Goal: Task Accomplishment & Management: Use online tool/utility

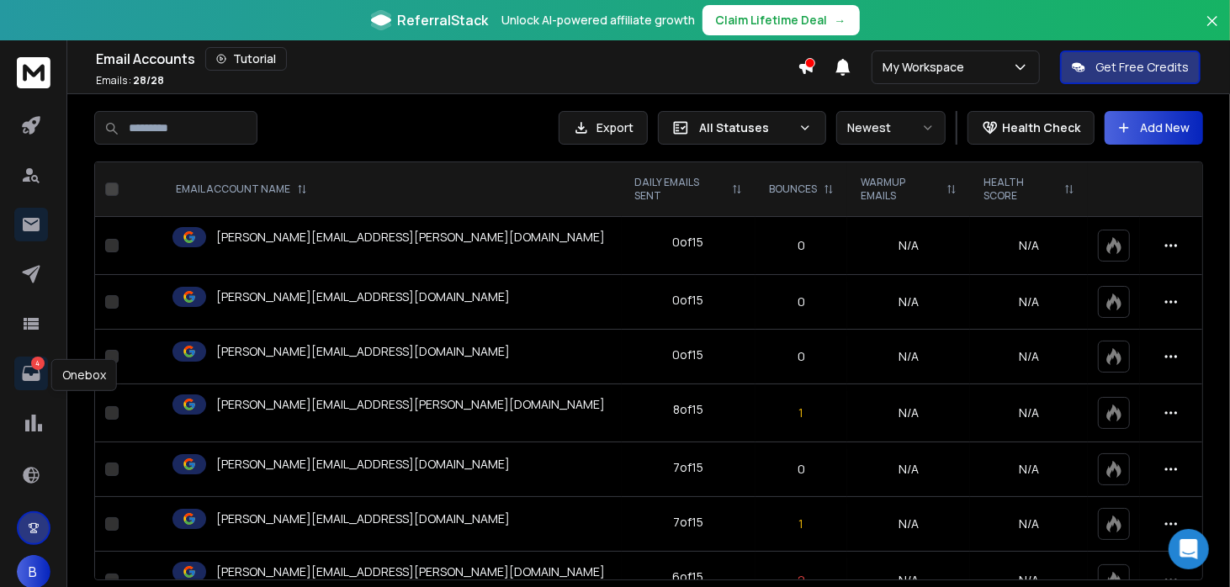
click at [31, 377] on icon at bounding box center [31, 374] width 20 height 20
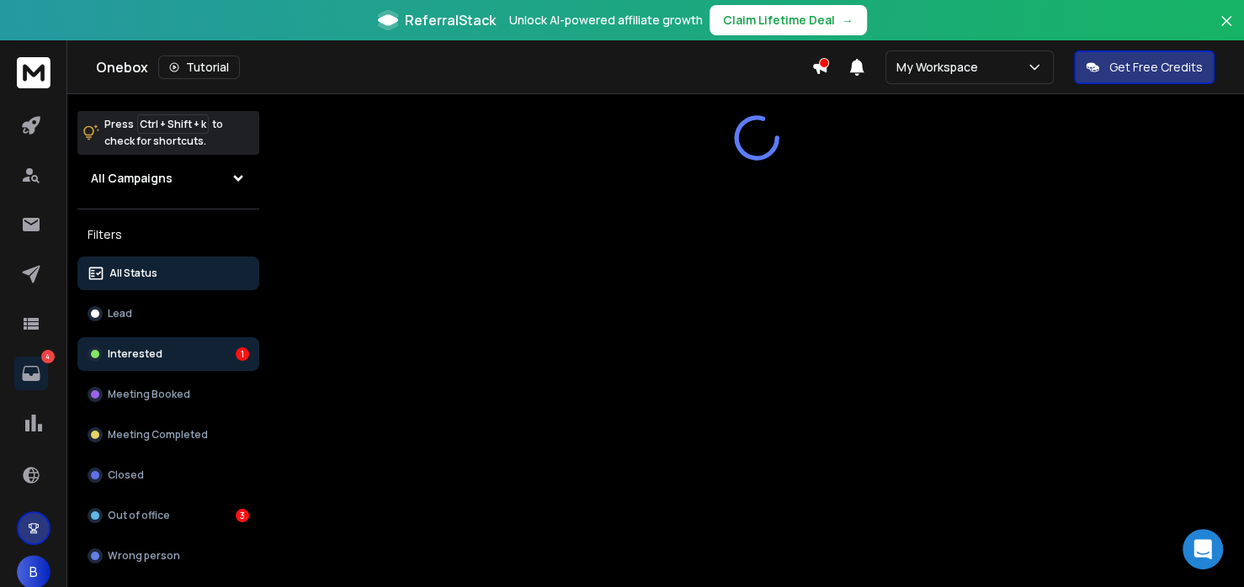
click at [204, 350] on button "Interested 1" at bounding box center [168, 354] width 182 height 34
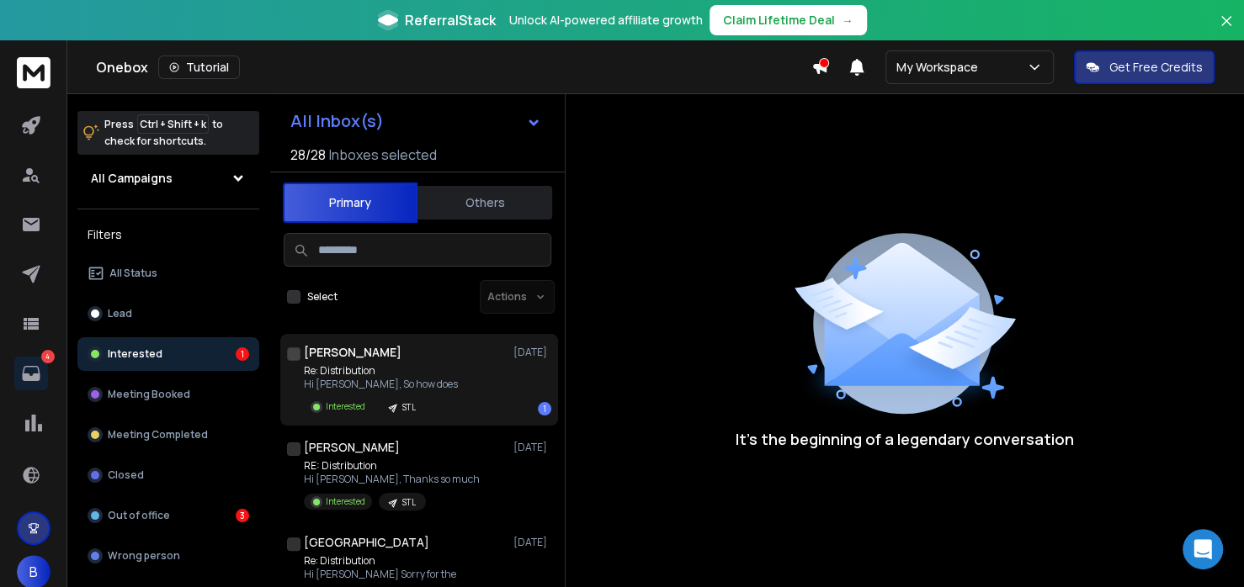
click at [377, 361] on div "[PERSON_NAME] [DATE] Re: Distribution Hi [PERSON_NAME], So how does Interested …" at bounding box center [427, 380] width 247 height 72
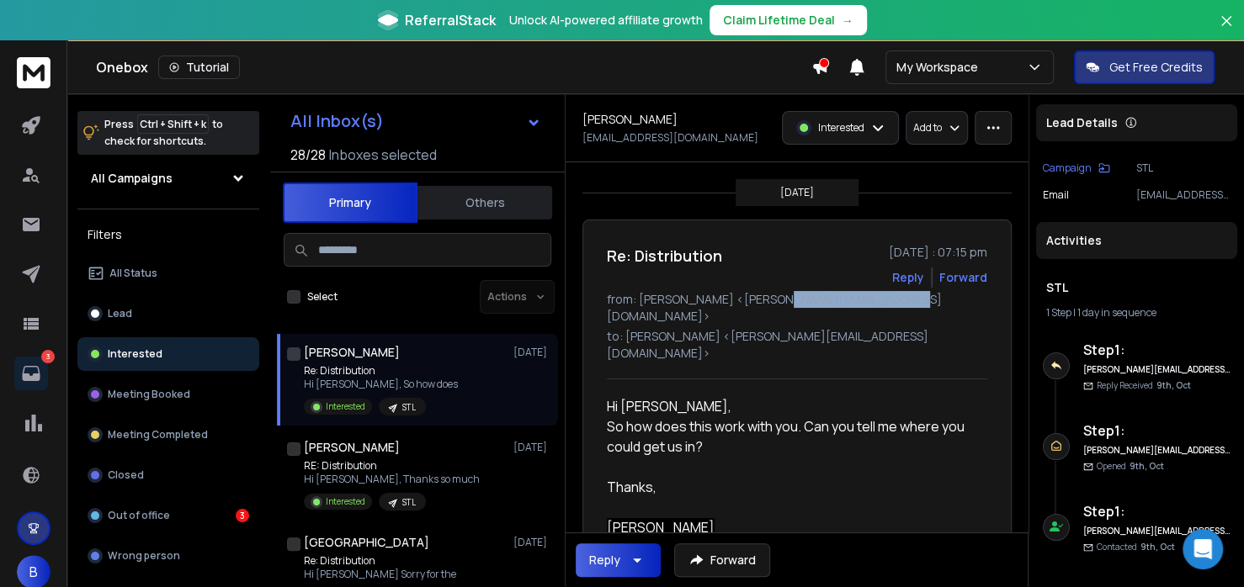
drag, startPoint x: 759, startPoint y: 295, endPoint x: 868, endPoint y: 289, distance: 109.5
click at [868, 289] on div "Re: Distribution [DATE] : 07:15 pm Reply Forward from: [PERSON_NAME] <[PERSON_N…" at bounding box center [797, 303] width 380 height 118
copy p "[DOMAIN_NAME]"
click at [810, 123] on div "Interested" at bounding box center [840, 128] width 115 height 32
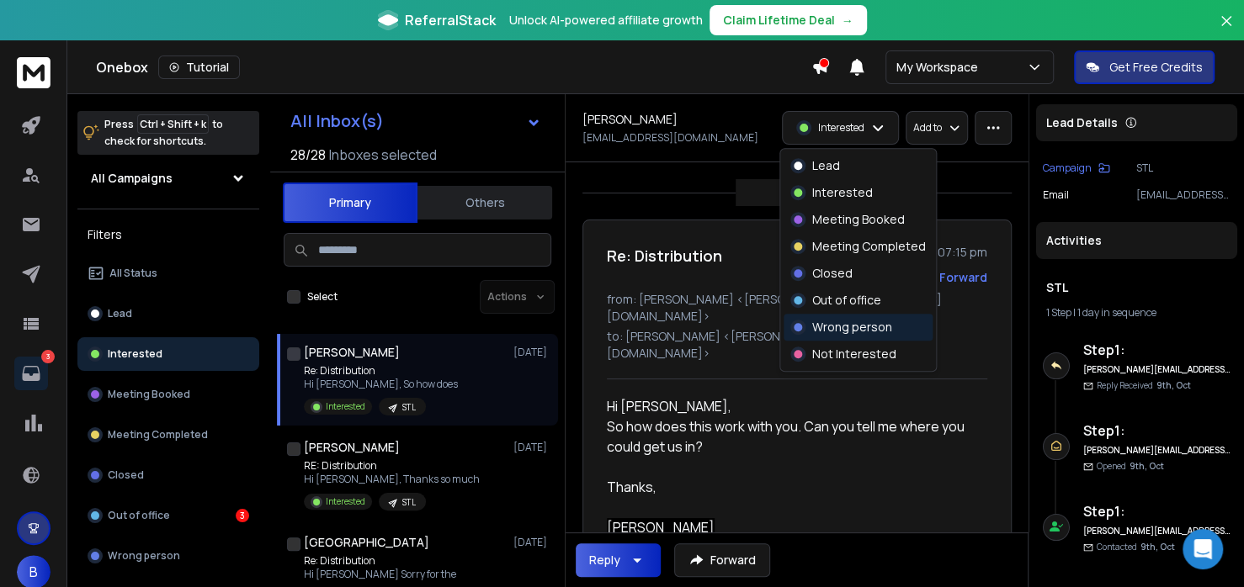
click at [822, 338] on div "Wrong person" at bounding box center [857, 327] width 149 height 27
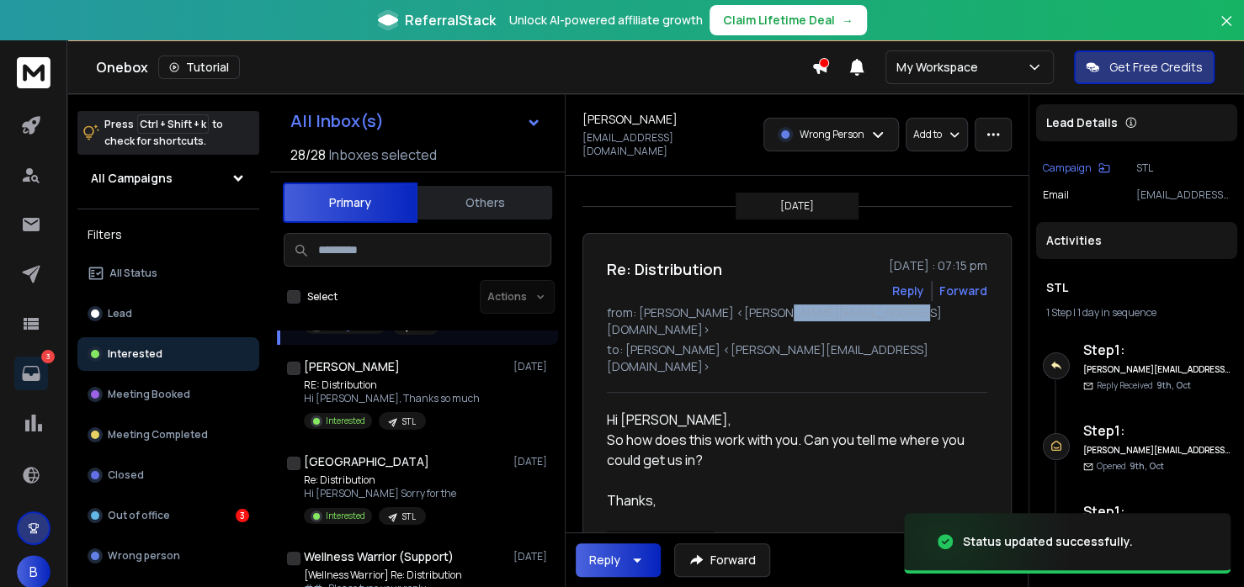
scroll to position [84, 0]
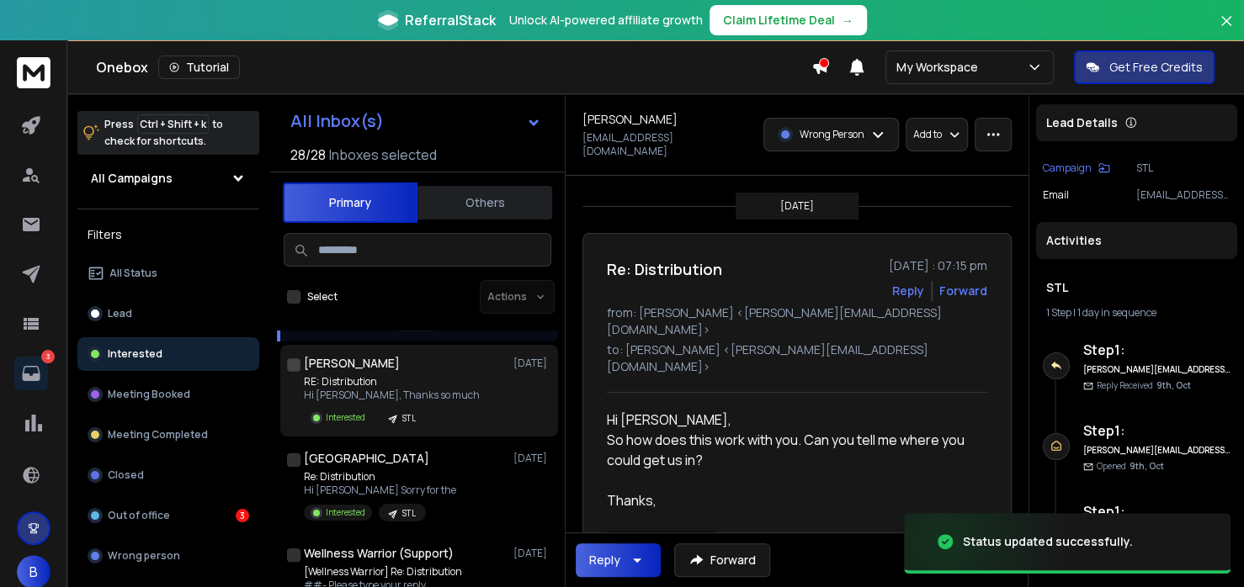
click at [441, 392] on div "RE: Distribution Hi [PERSON_NAME], Thanks so much Interested STL" at bounding box center [427, 400] width 247 height 51
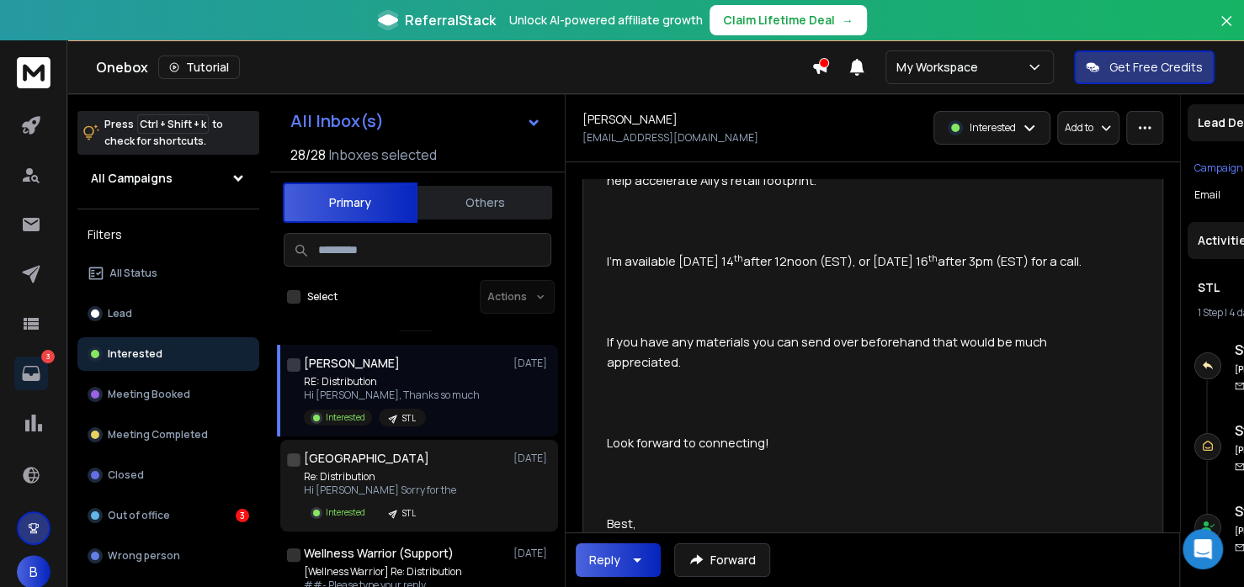
scroll to position [421, 0]
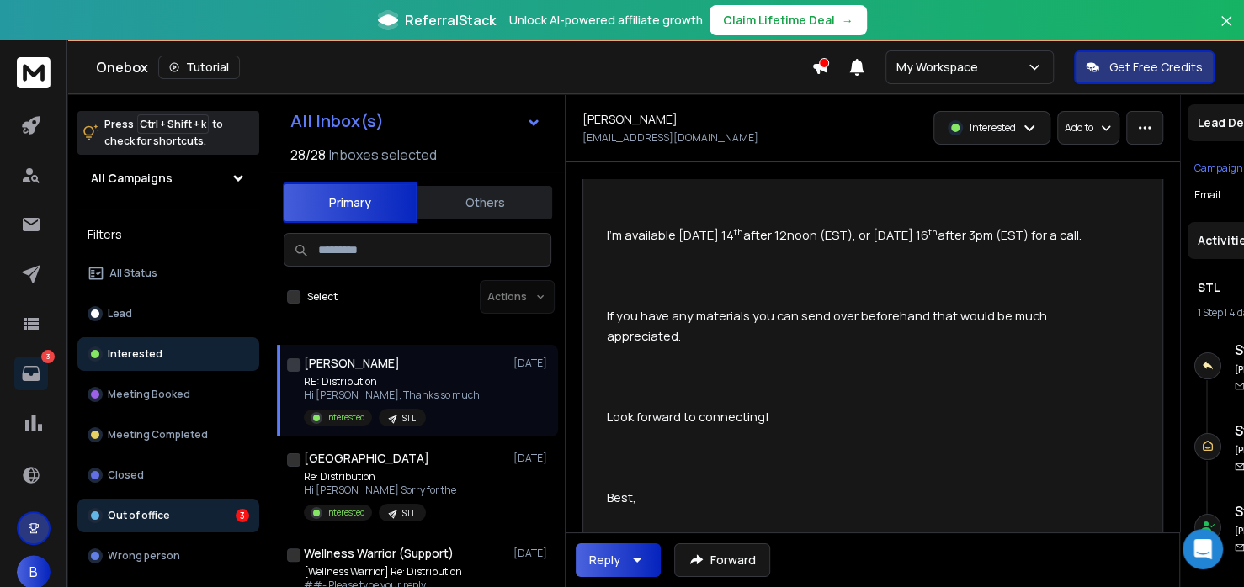
click at [174, 517] on button "Out of office 3" at bounding box center [168, 516] width 182 height 34
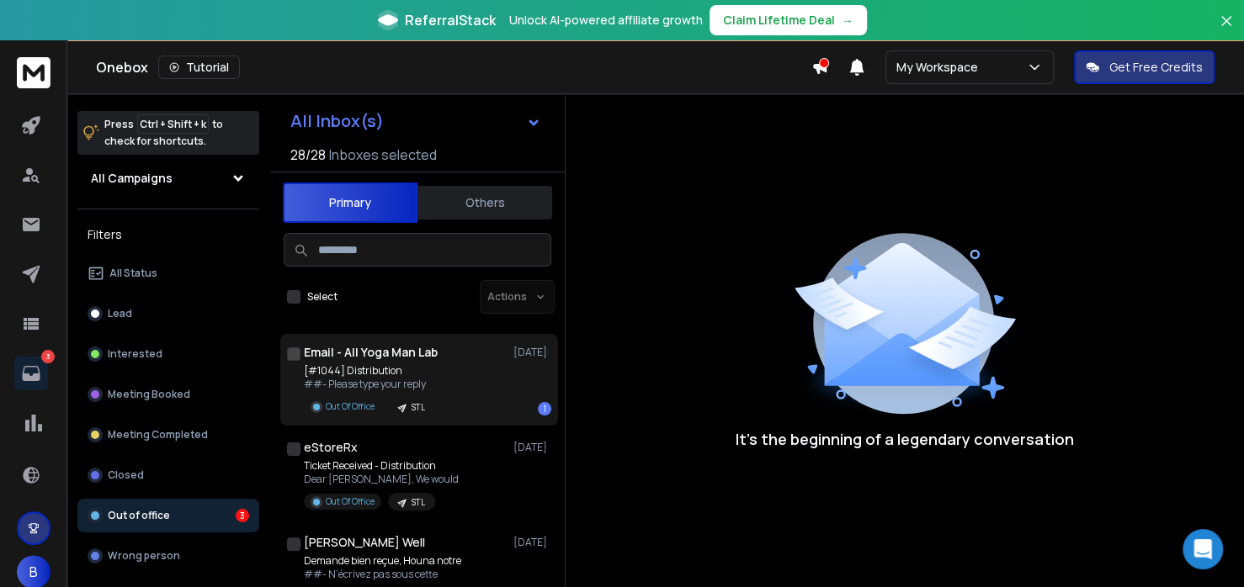
click at [438, 373] on div "[#1044] Distribution ##- Please type your reply Out Of Office STL 1" at bounding box center [427, 389] width 247 height 51
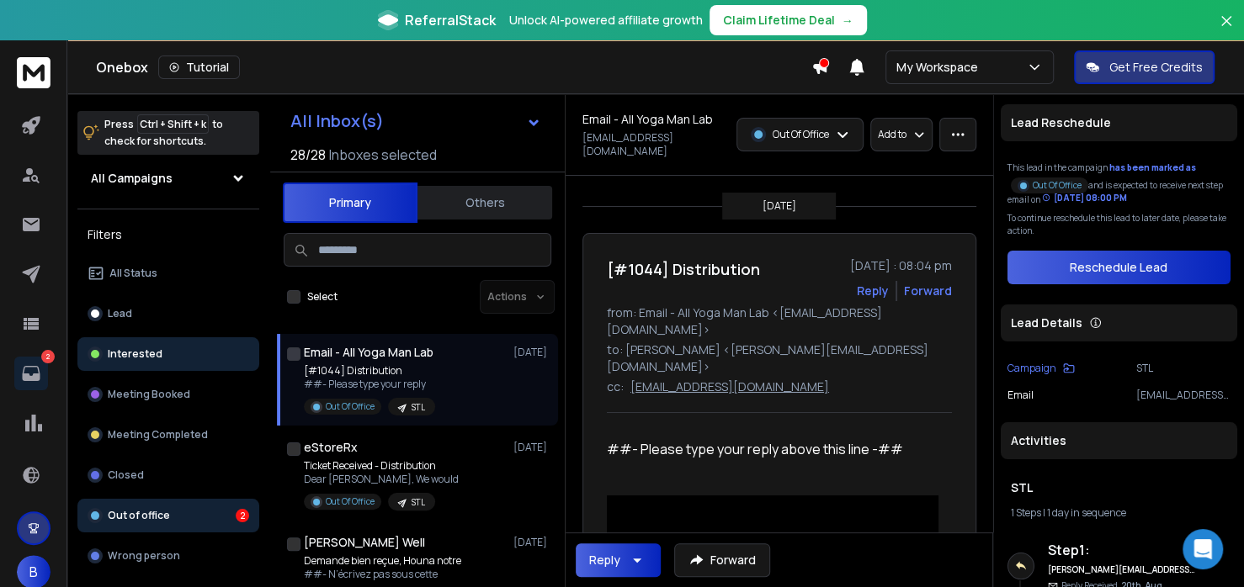
click at [146, 353] on p "Interested" at bounding box center [135, 354] width 55 height 13
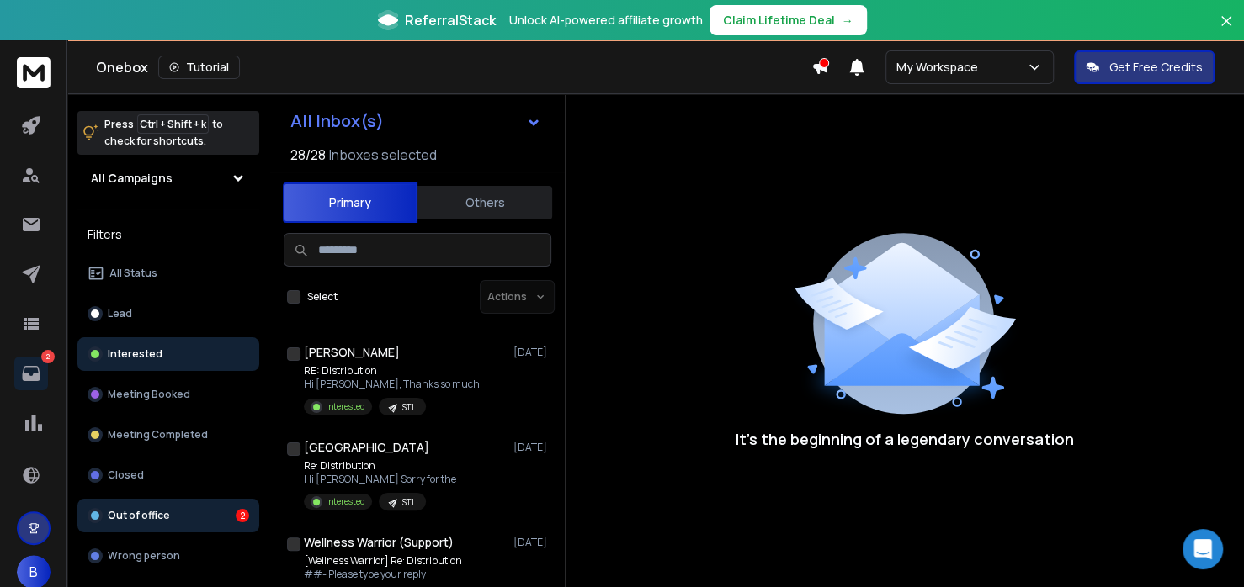
click at [227, 517] on button "Out of office 2" at bounding box center [168, 516] width 182 height 34
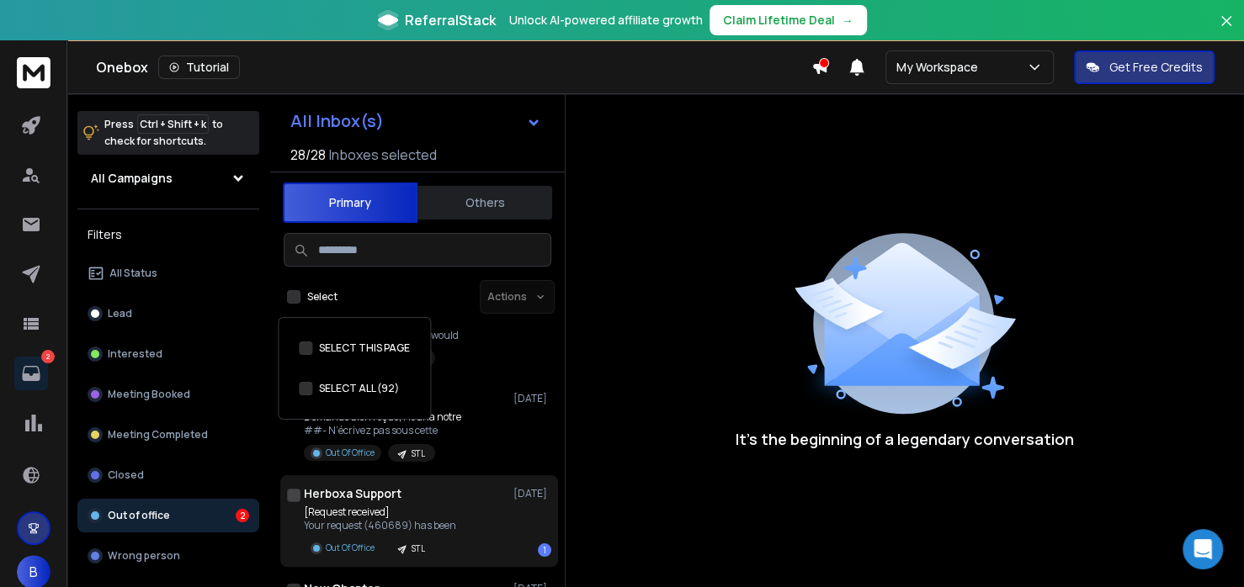
scroll to position [168, 0]
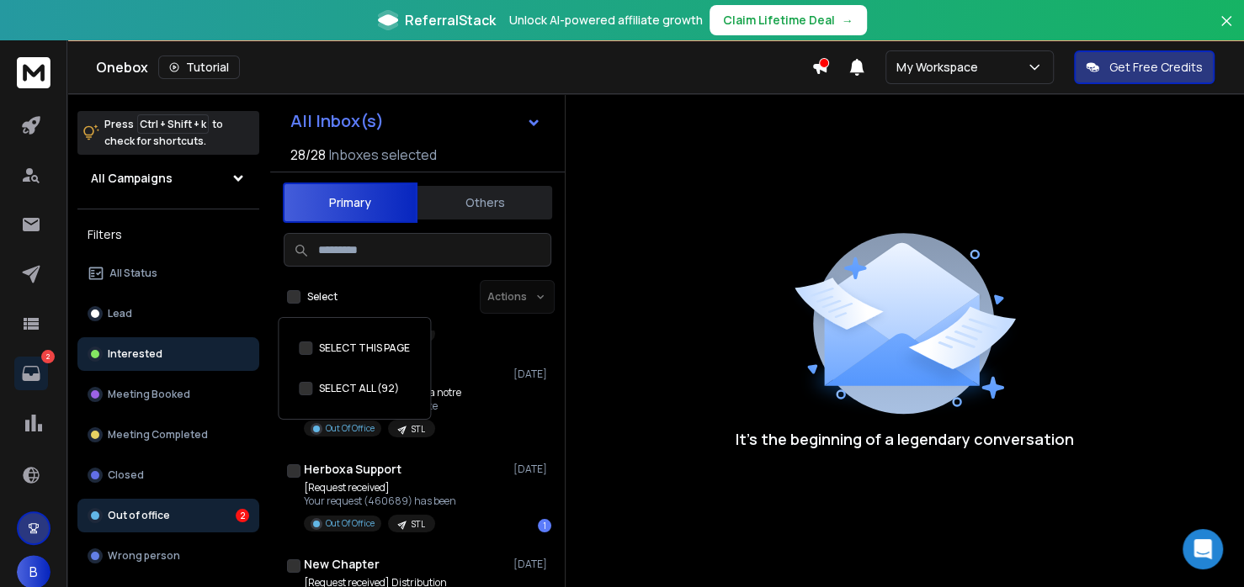
click at [151, 350] on p "Interested" at bounding box center [135, 354] width 55 height 13
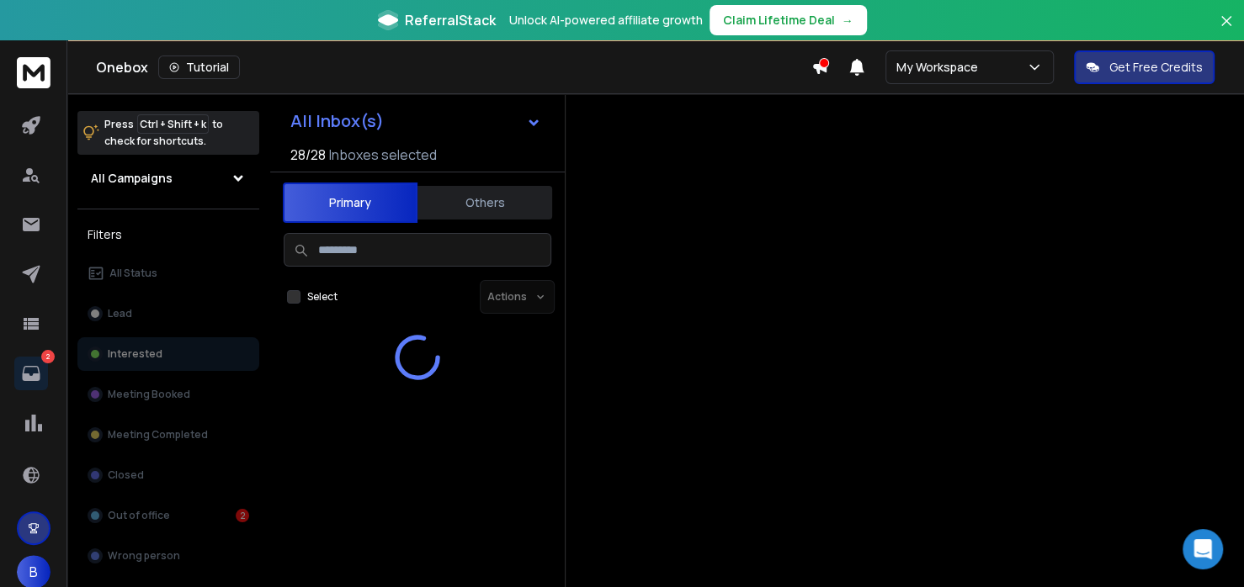
scroll to position [0, 0]
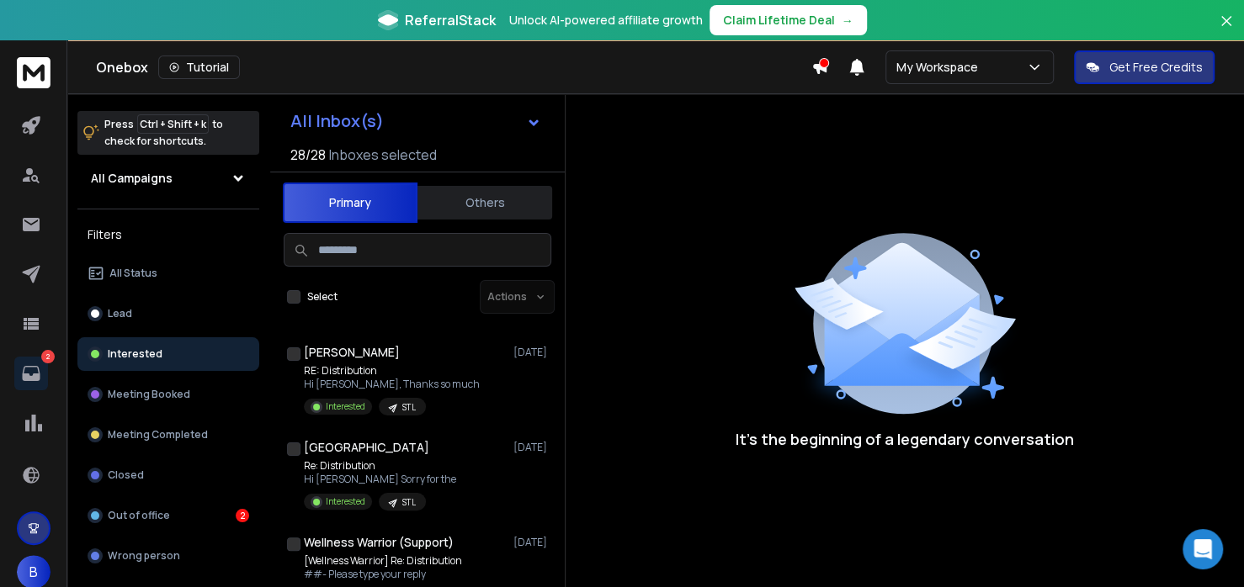
click at [190, 518] on button "Out of office 2" at bounding box center [168, 516] width 182 height 34
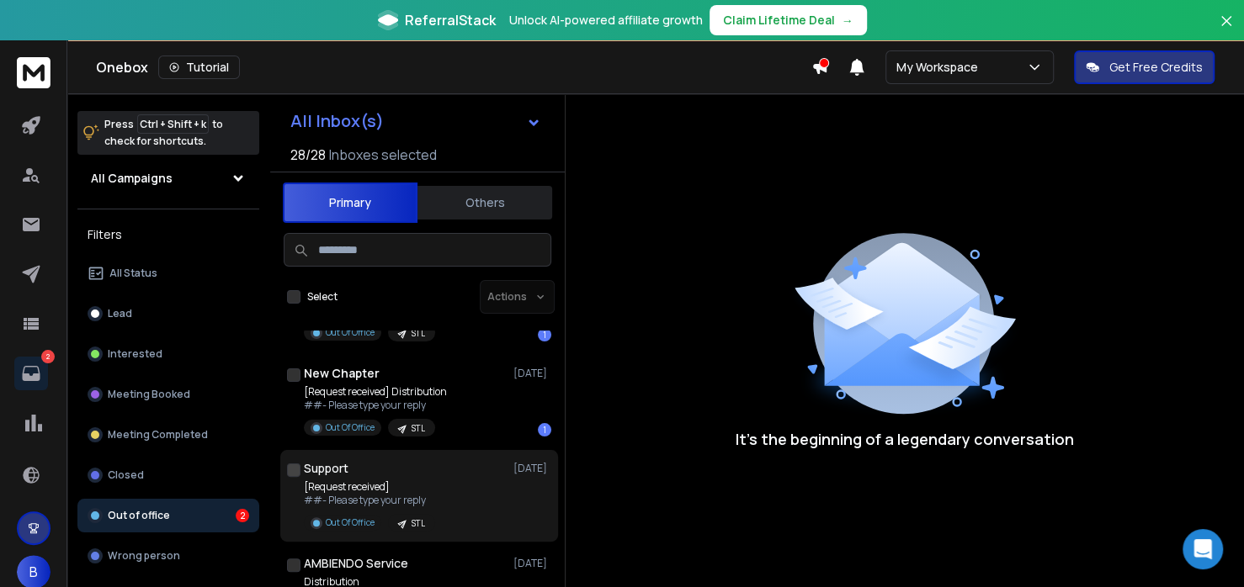
scroll to position [337, 0]
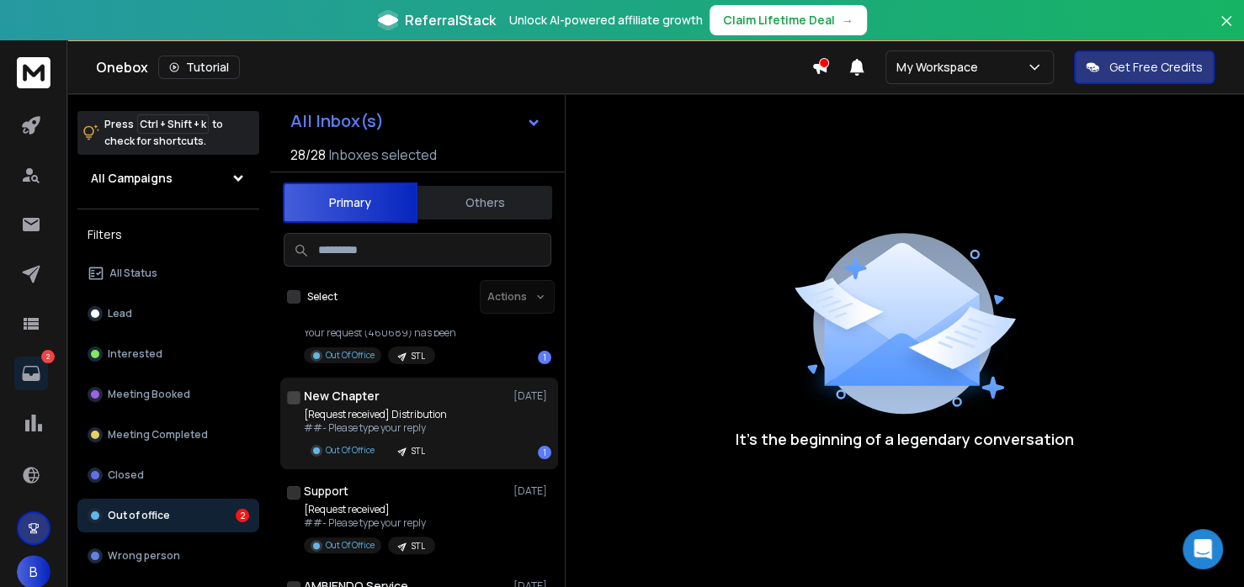
click at [451, 443] on div "[Request received] Distribution ##- Please type your reply Out Of Office STL 1" at bounding box center [427, 433] width 247 height 51
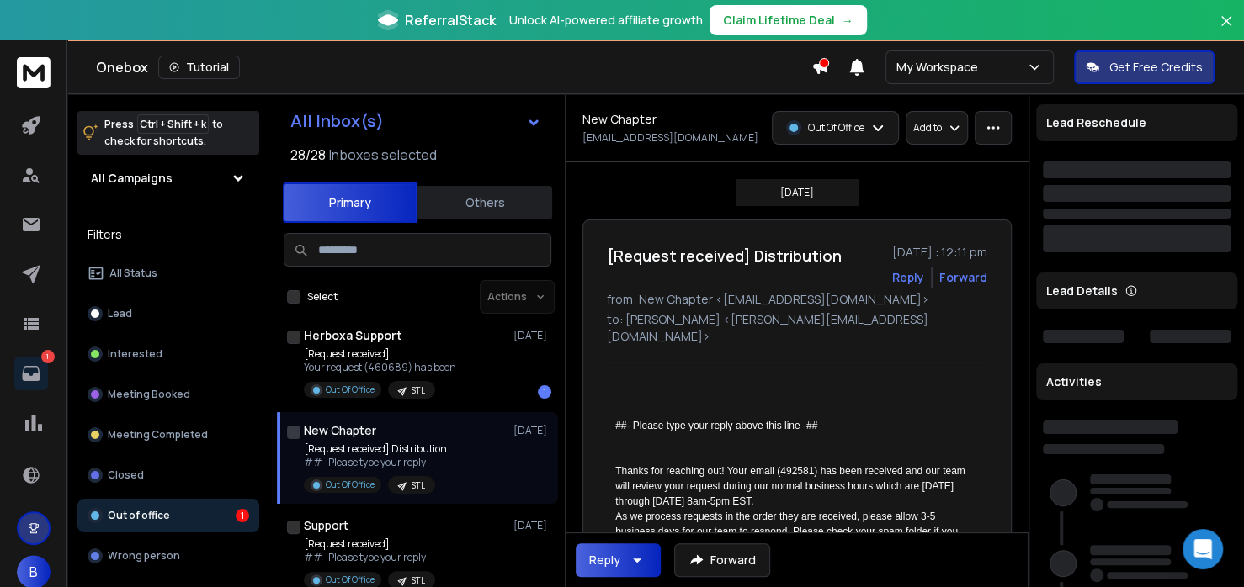
scroll to position [252, 0]
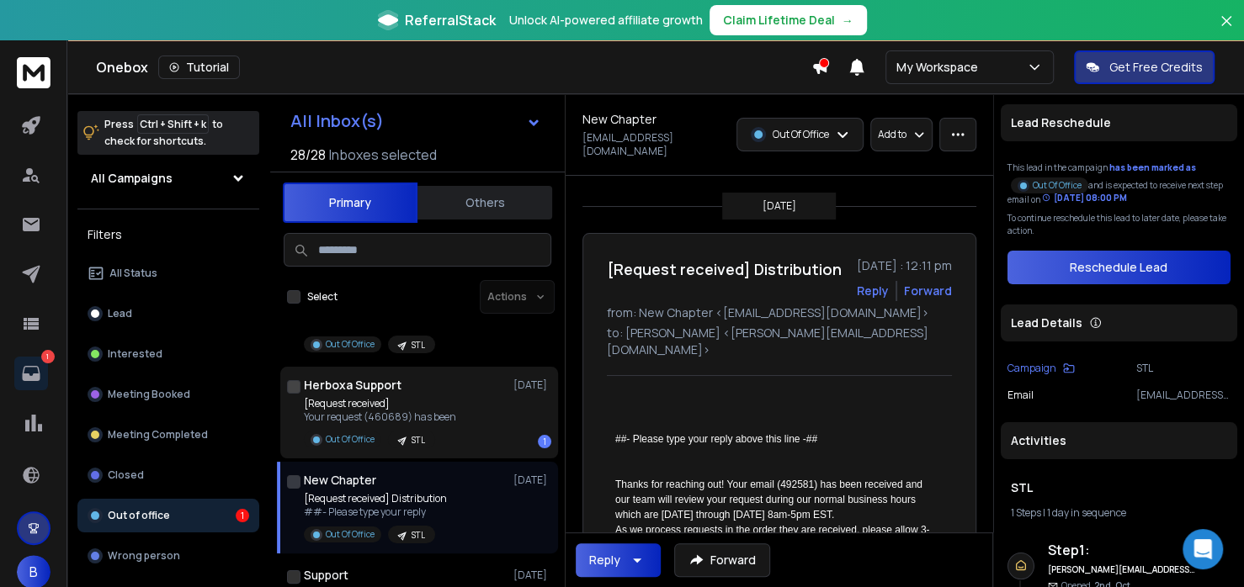
click at [476, 437] on div "[Request received] Your request (460689) has been Out Of Office STL 1" at bounding box center [427, 422] width 247 height 51
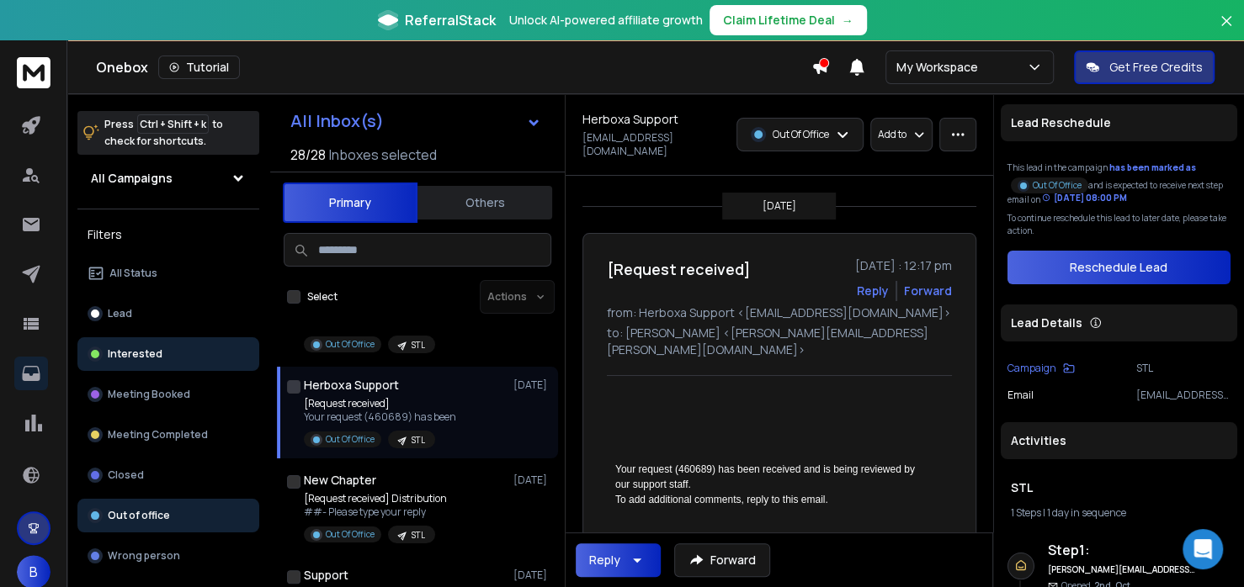
click at [171, 353] on button "Interested" at bounding box center [168, 354] width 182 height 34
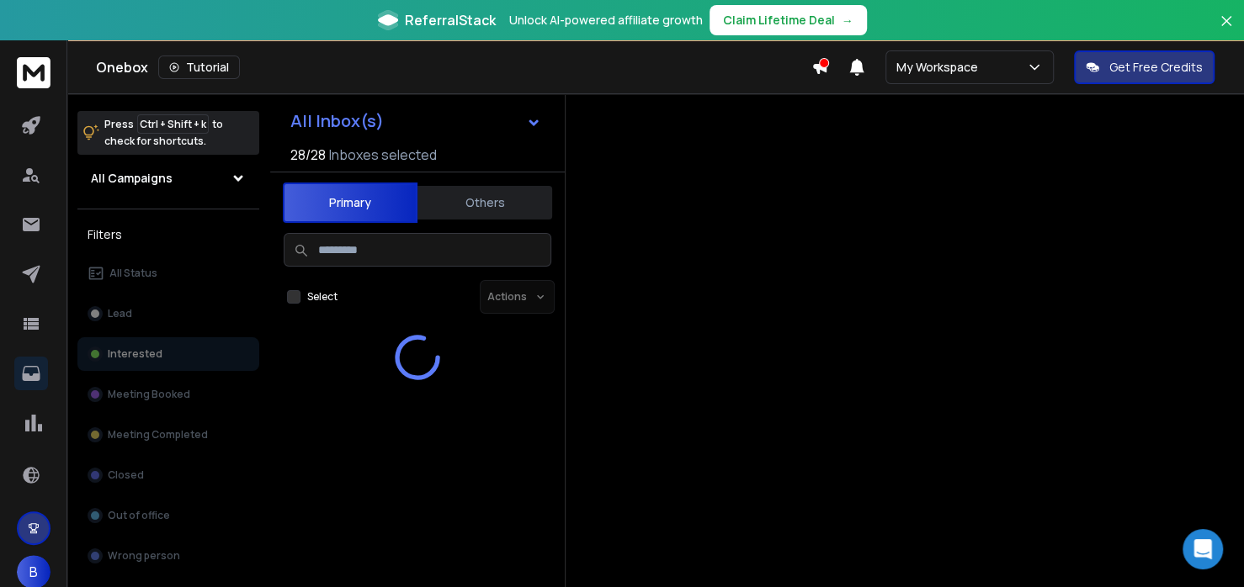
scroll to position [0, 0]
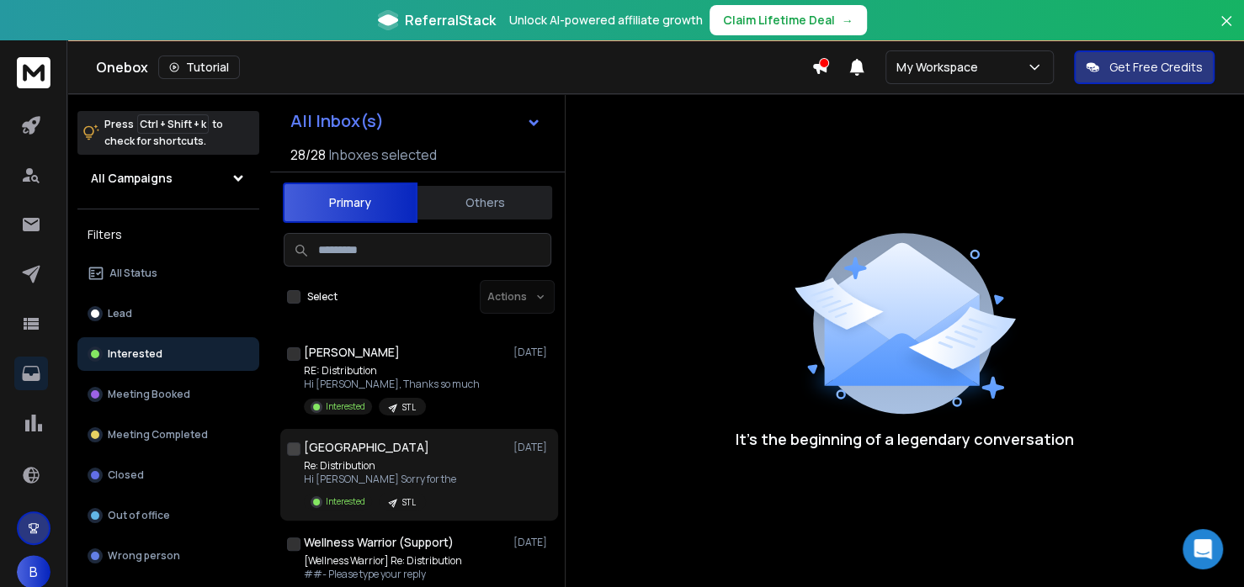
click at [411, 479] on p "Hi [PERSON_NAME] Sorry for the" at bounding box center [380, 479] width 152 height 13
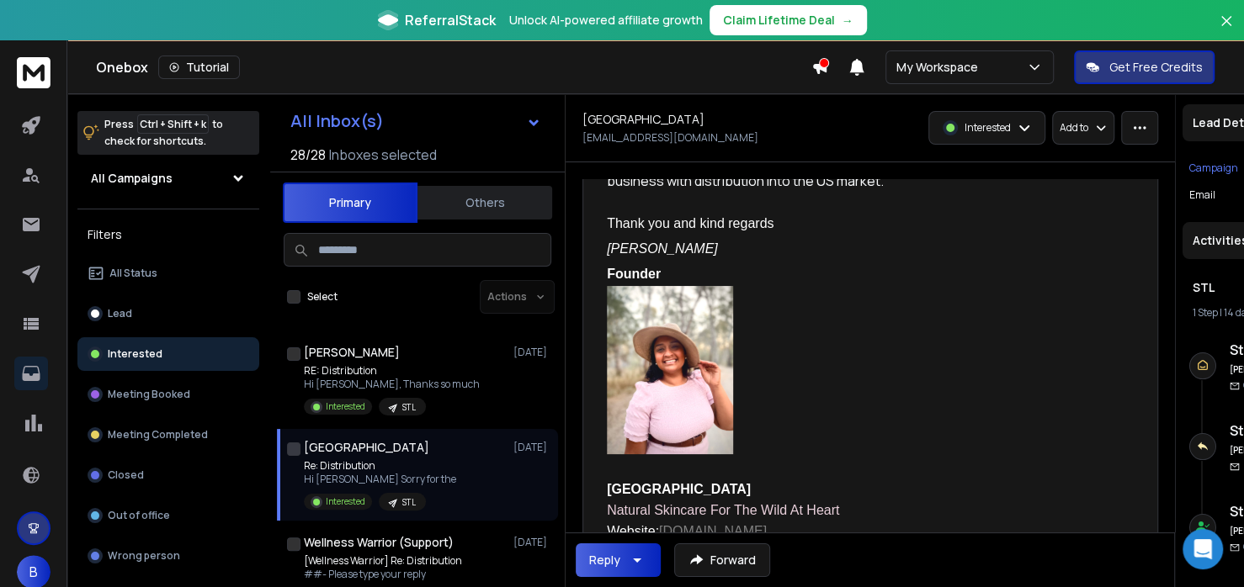
scroll to position [84, 0]
